Goal: Navigation & Orientation: Find specific page/section

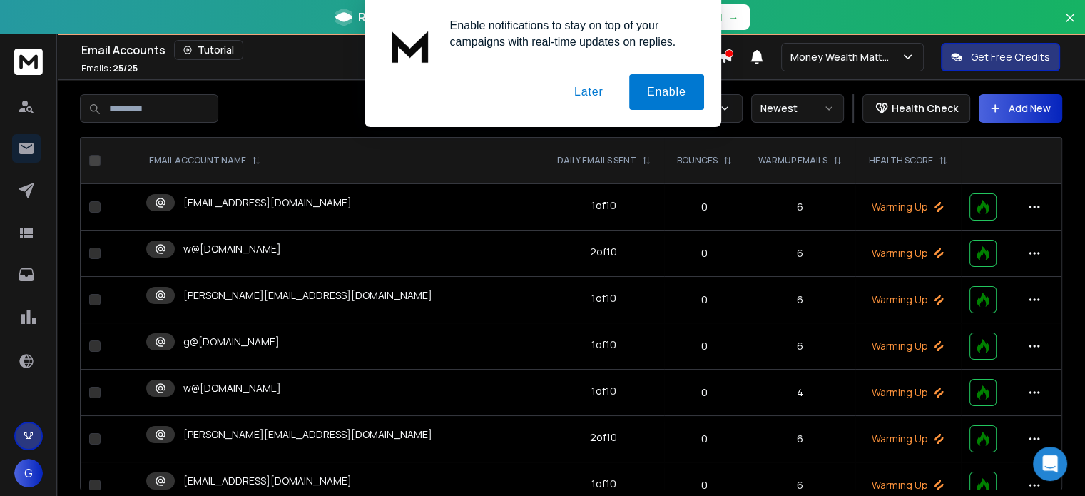
click at [596, 96] on button "Later" at bounding box center [589, 92] width 64 height 36
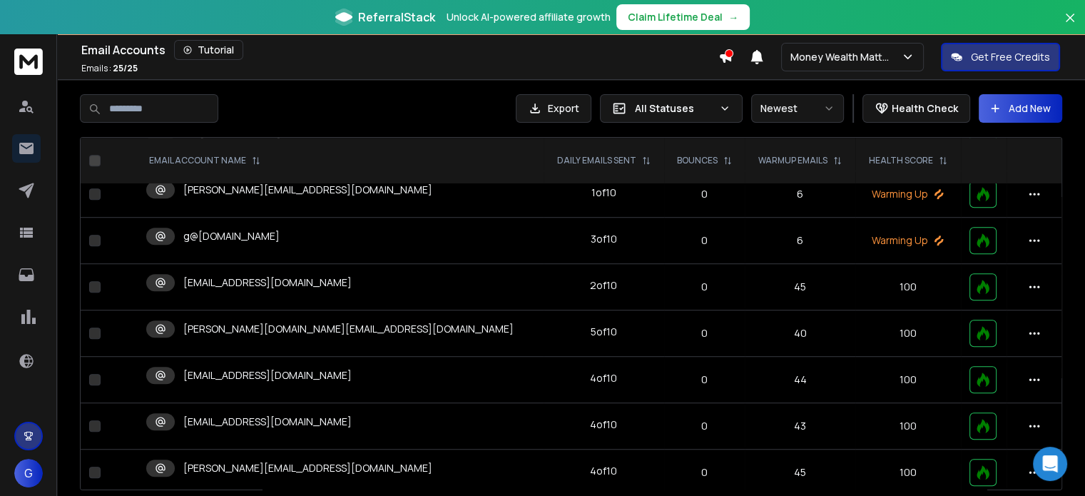
scroll to position [861, 0]
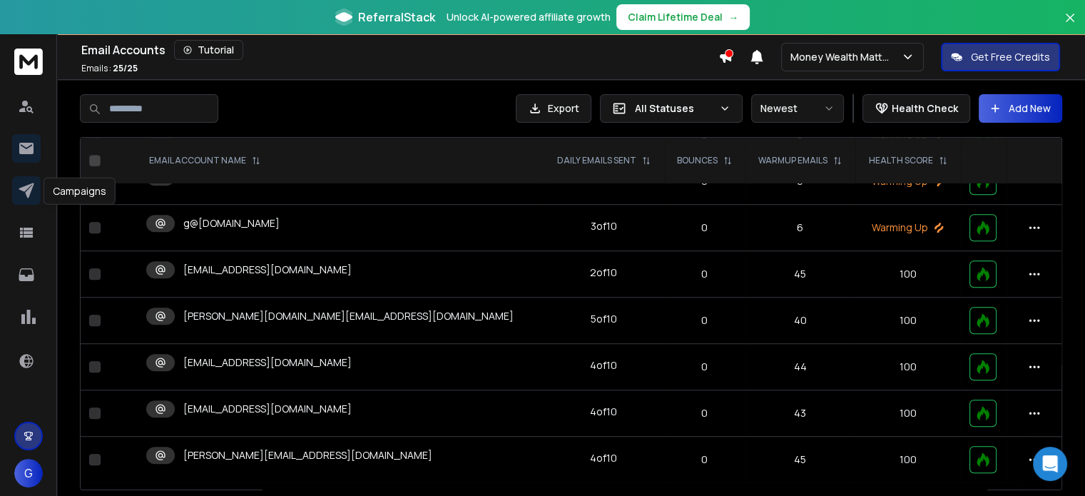
click at [22, 197] on icon at bounding box center [26, 190] width 17 height 17
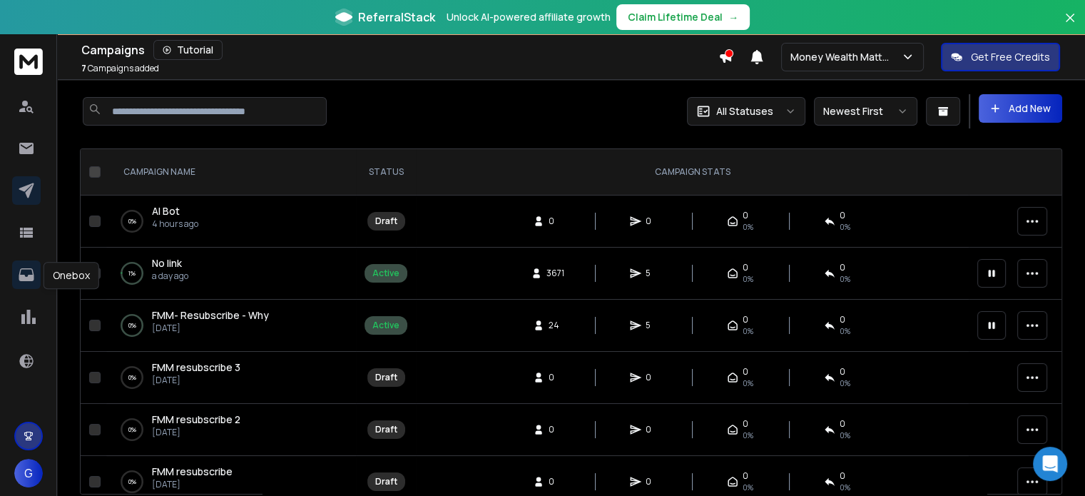
click at [29, 269] on icon at bounding box center [26, 274] width 15 height 13
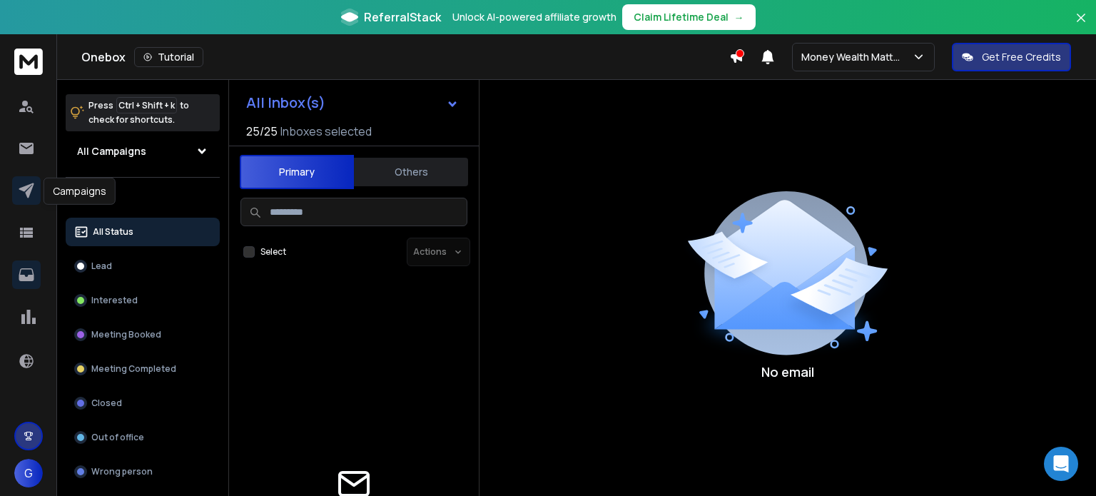
click at [20, 188] on icon at bounding box center [26, 190] width 17 height 17
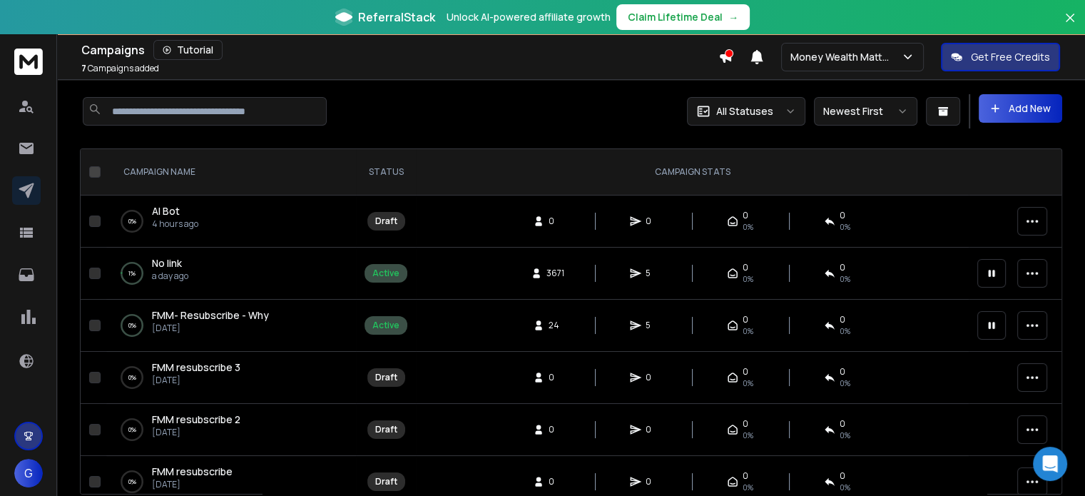
scroll to position [75, 0]
